Goal: Find specific page/section: Find specific page/section

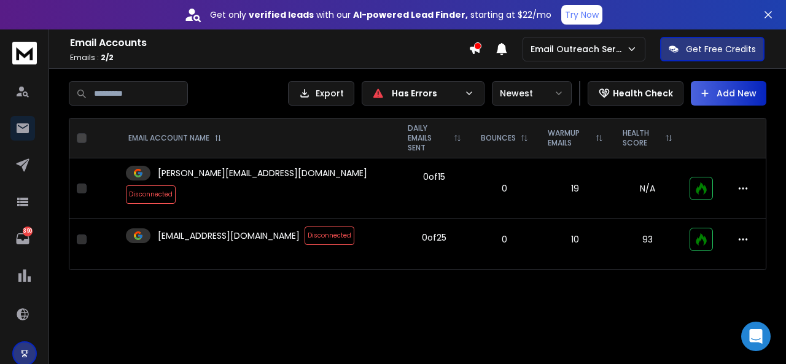
click at [466, 85] on div "Has Errors" at bounding box center [423, 93] width 123 height 25
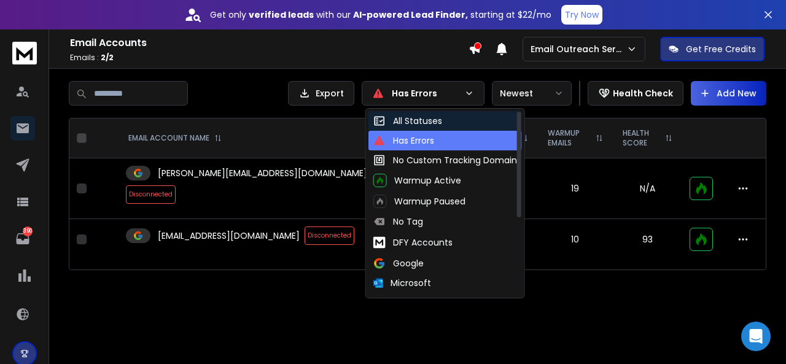
click at [411, 121] on div "All Statuses" at bounding box center [407, 121] width 69 height 12
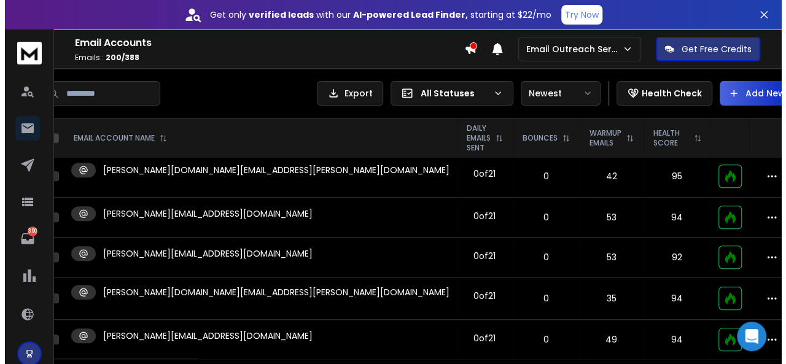
scroll to position [7405, 0]
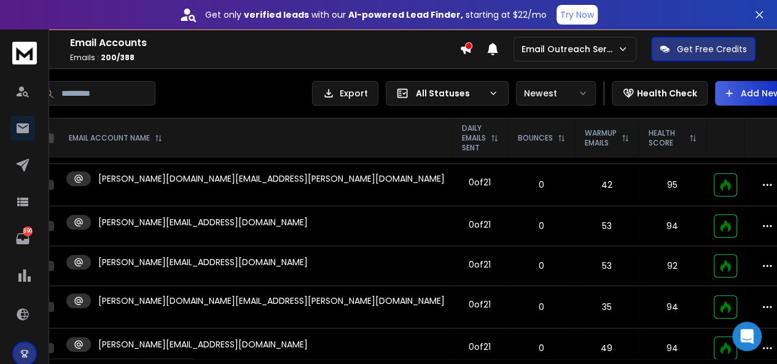
click at [397, 91] on icon at bounding box center [402, 93] width 10 height 9
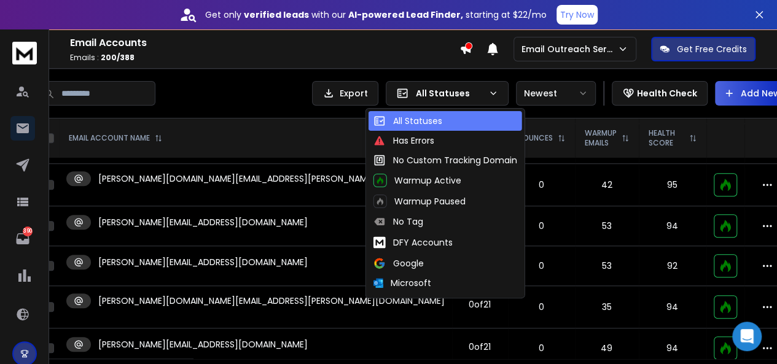
click at [397, 136] on div "Has Errors" at bounding box center [403, 140] width 61 height 12
